Goal: Communication & Community: Answer question/provide support

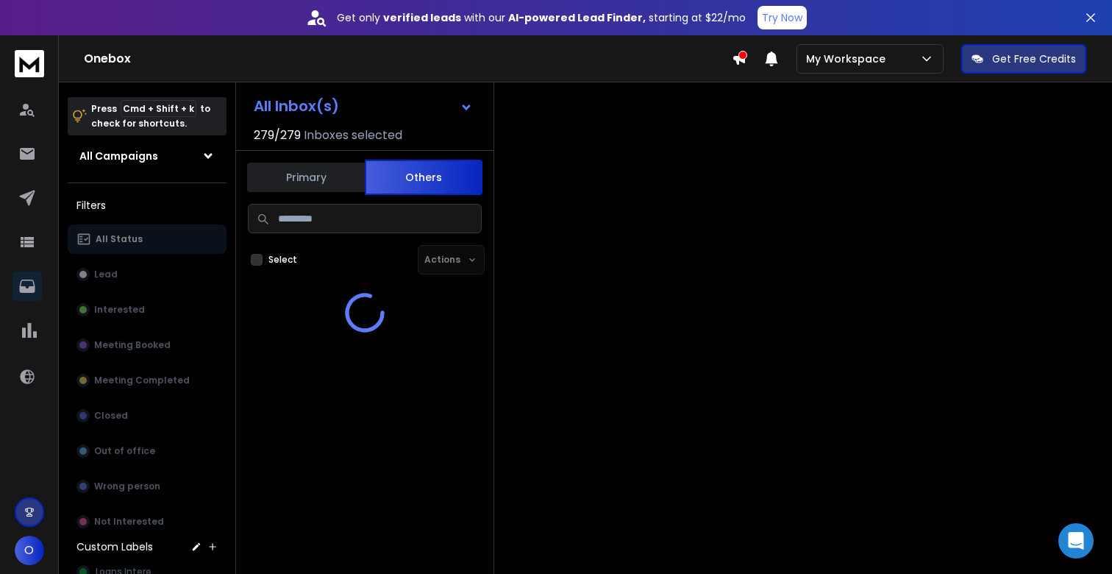
click at [392, 190] on button "Others" at bounding box center [424, 177] width 118 height 35
click at [318, 185] on button "Primary" at bounding box center [306, 177] width 118 height 32
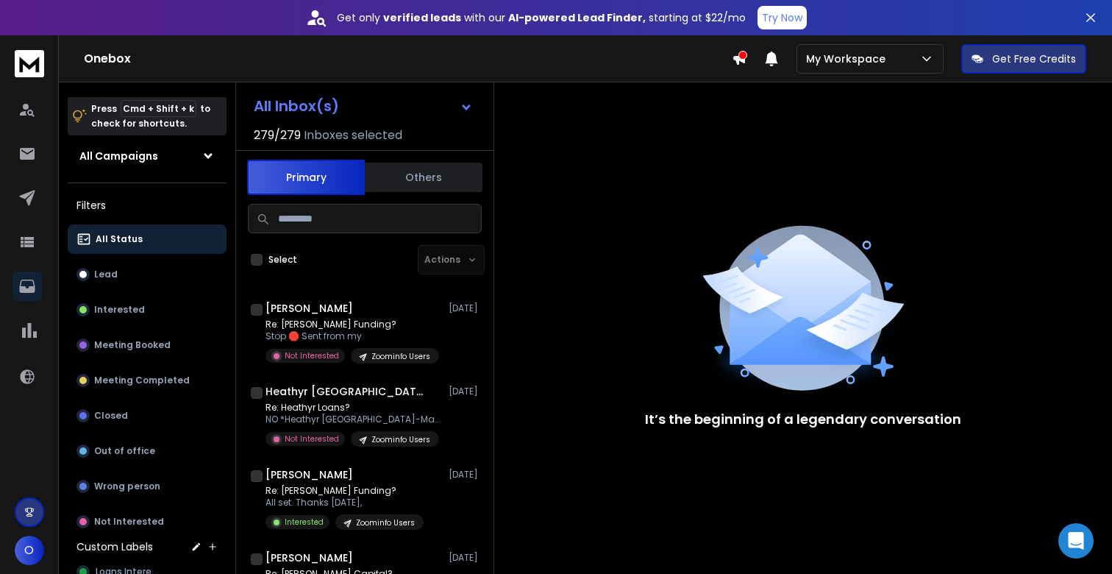
click at [411, 164] on button "Others" at bounding box center [424, 177] width 118 height 32
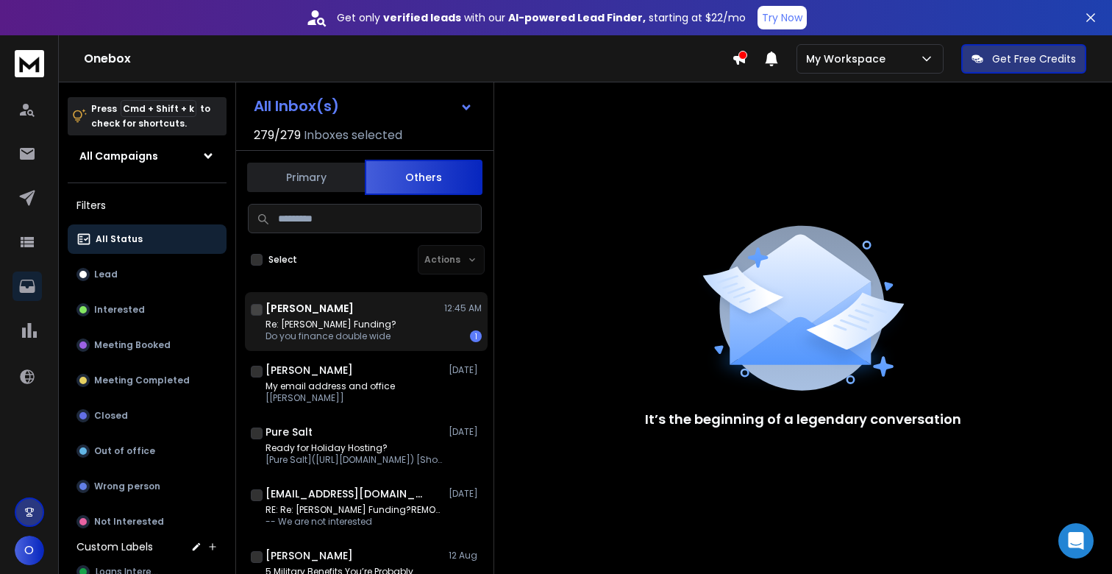
click at [408, 315] on div "[PERSON_NAME] 12:45 AM" at bounding box center [374, 308] width 216 height 15
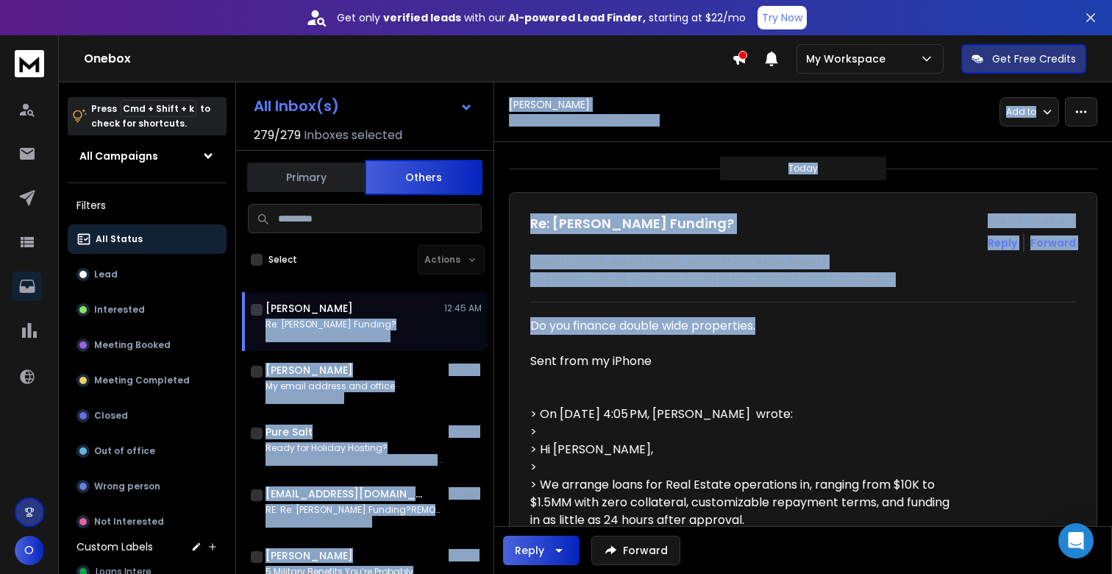
drag, startPoint x: 762, startPoint y: 324, endPoint x: 491, endPoint y: 310, distance: 271.8
click at [491, 312] on div "All Inbox(s) 279 / 279 Inboxes selected Primary Others Select Actions [PERSON_N…" at bounding box center [673, 369] width 877 height 574
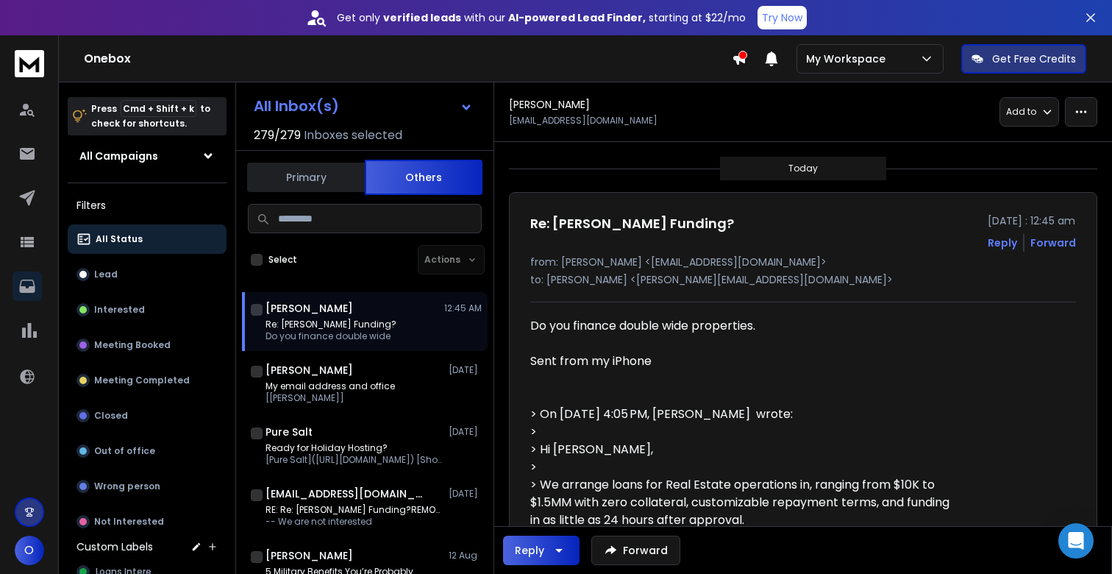
copy div "Do you finance double wide properties."
drag, startPoint x: 772, startPoint y: 258, endPoint x: 633, endPoint y: 256, distance: 139.8
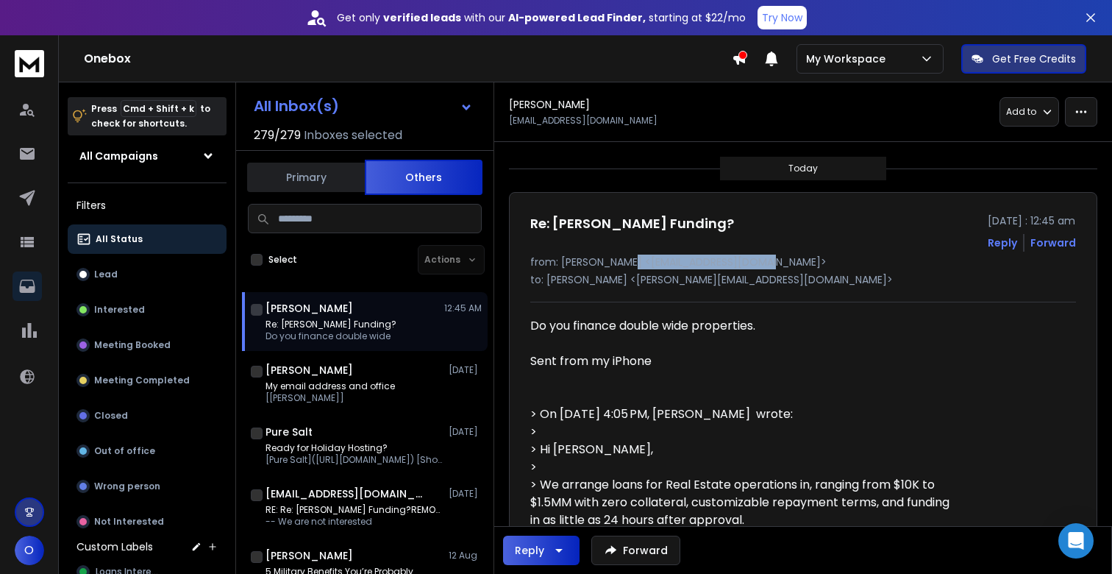
click at [633, 256] on p "from: [PERSON_NAME] <[EMAIL_ADDRESS][DOMAIN_NAME]>" at bounding box center [803, 262] width 546 height 15
copy p "[EMAIL_ADDRESS][DOMAIN_NAME]"
click at [525, 561] on button "Reply" at bounding box center [541, 550] width 77 height 29
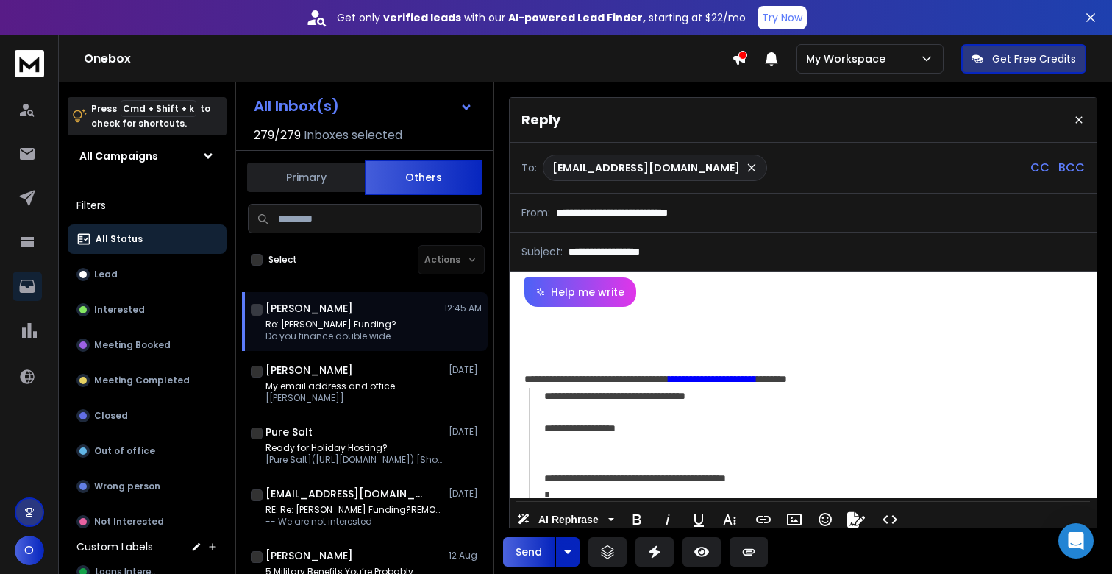
click at [773, 174] on input at bounding box center [824, 167] width 103 height 26
paste input "**********"
type input "**********"
click at [597, 323] on div "**********" at bounding box center [803, 405] width 587 height 269
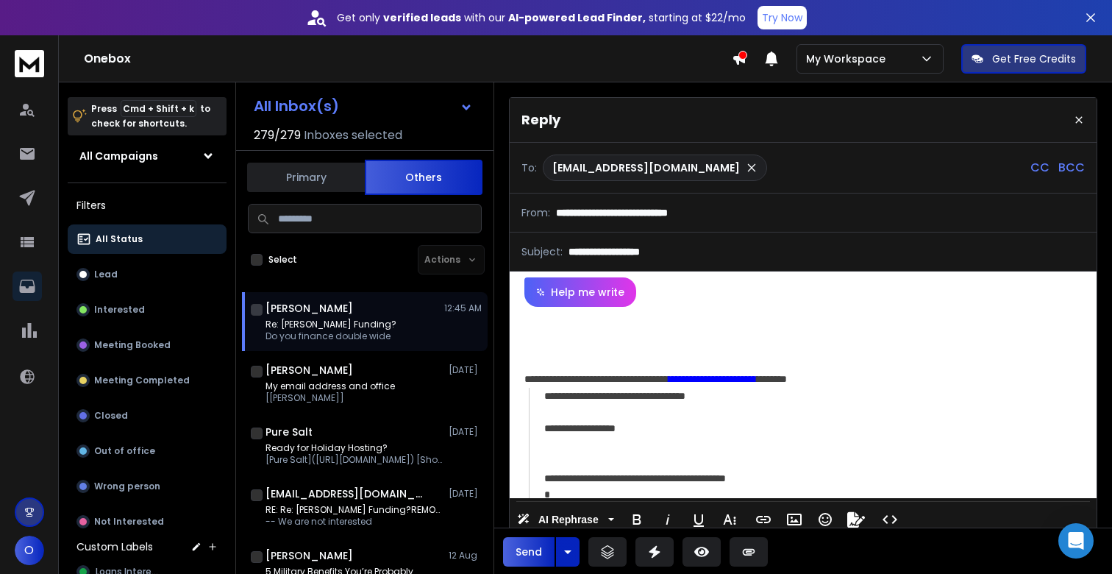
scroll to position [0, 0]
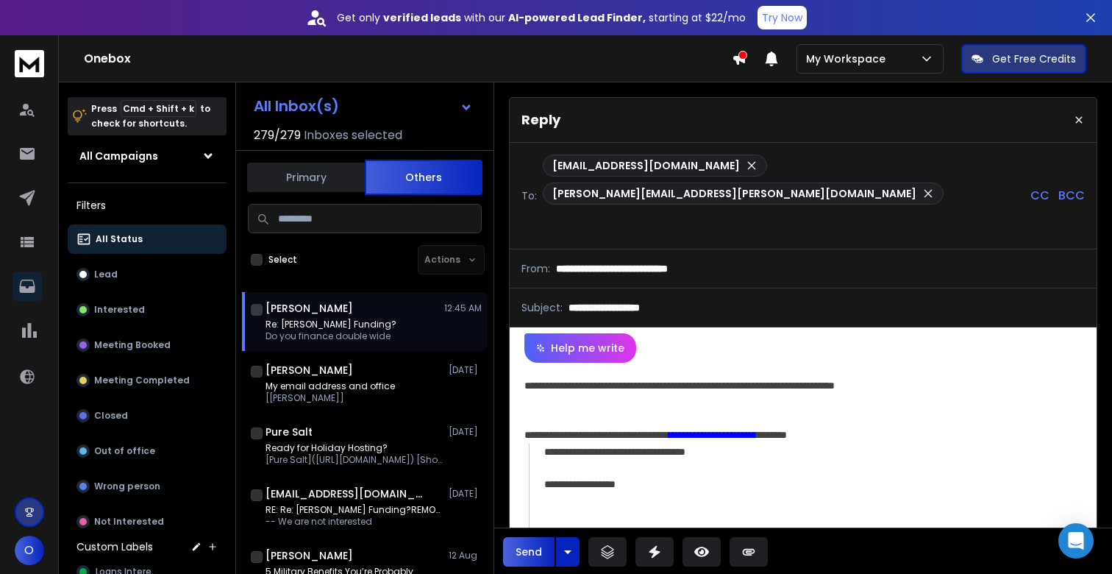
click at [516, 557] on button "Send" at bounding box center [528, 551] width 51 height 29
